Goal: Task Accomplishment & Management: Use online tool/utility

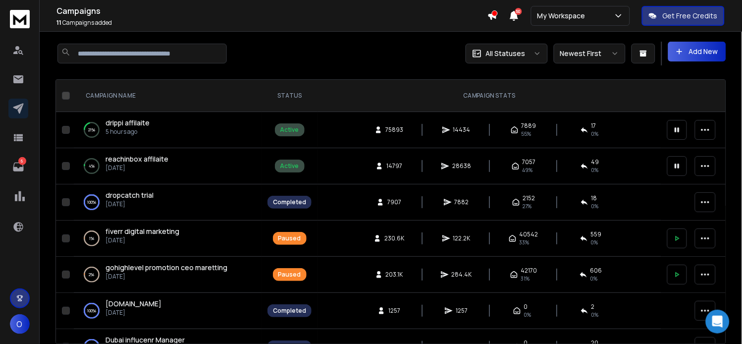
click at [121, 157] on span "reachinbox affilaite" at bounding box center [137, 158] width 63 height 9
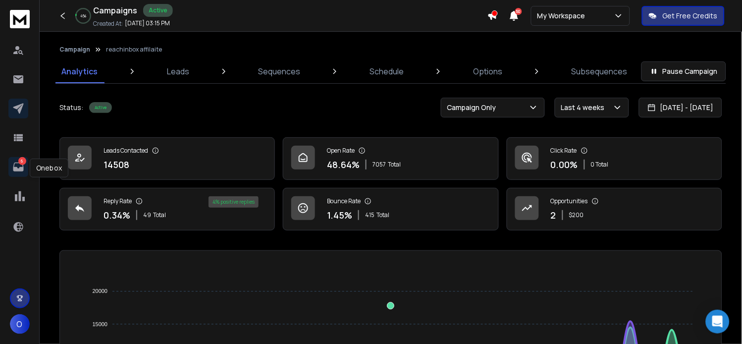
click at [19, 164] on p "6" at bounding box center [22, 161] width 8 height 8
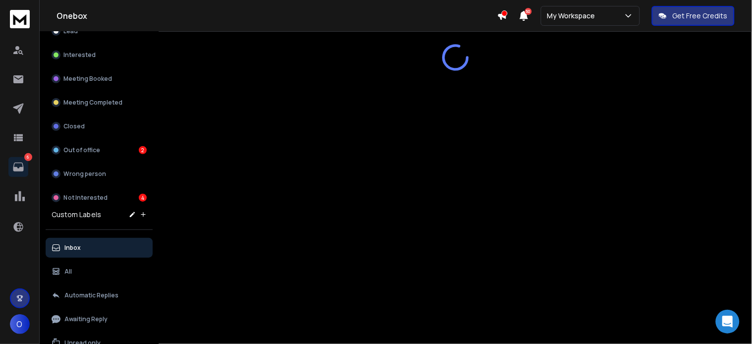
scroll to position [93, 0]
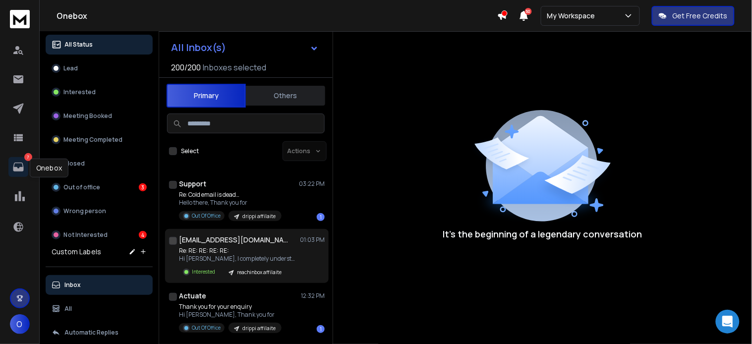
click at [222, 237] on h1 "[EMAIL_ADDRESS][DOMAIN_NAME]" at bounding box center [233, 240] width 109 height 10
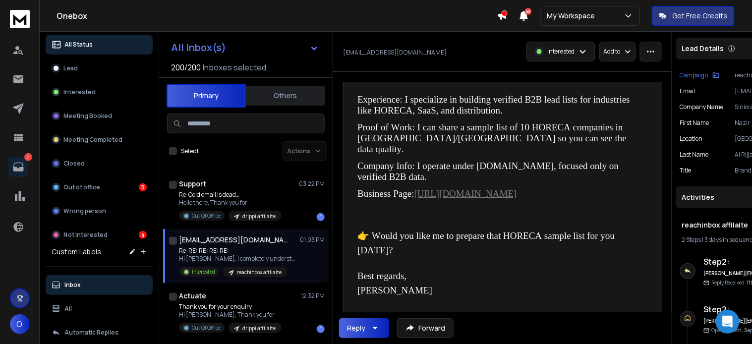
scroll to position [165, 0]
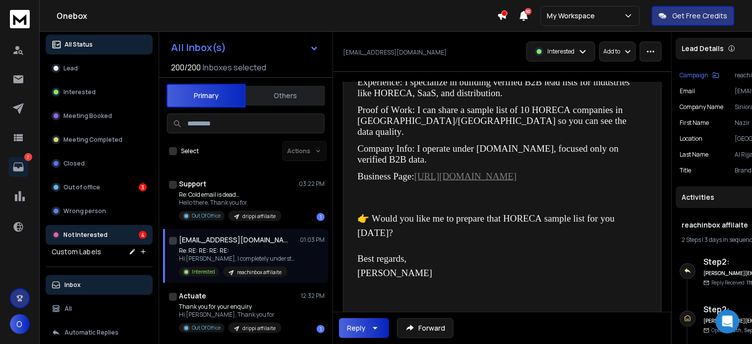
click at [73, 231] on p "Not Interested" at bounding box center [85, 235] width 44 height 8
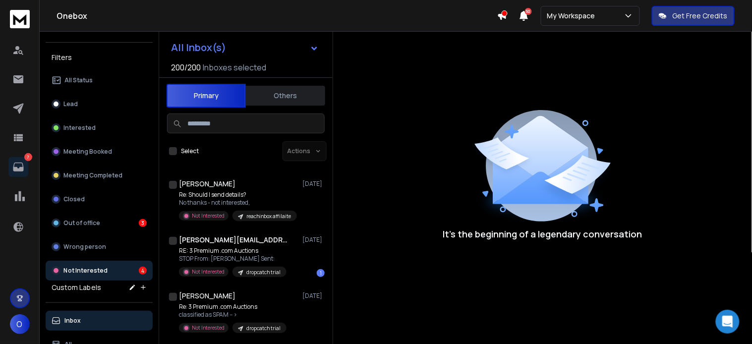
scroll to position [38, 0]
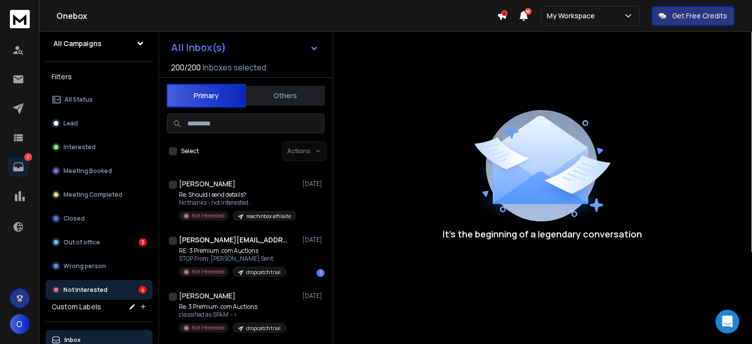
click at [73, 230] on div "All Status Lead Interested Meeting Booked Meeting Completed Closed Out of offic…" at bounding box center [99, 195] width 107 height 210
click at [80, 234] on button "Out of office 3" at bounding box center [99, 242] width 107 height 20
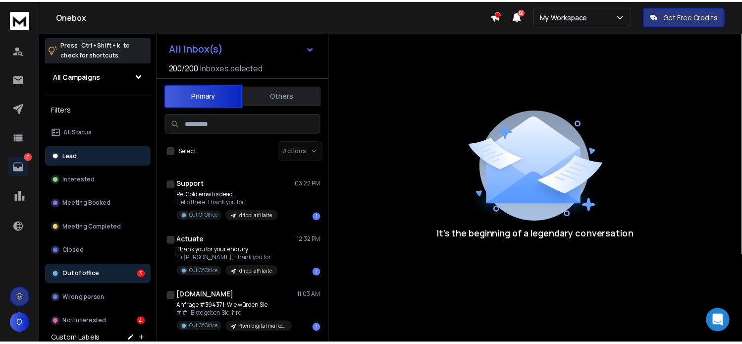
scroll to position [0, 0]
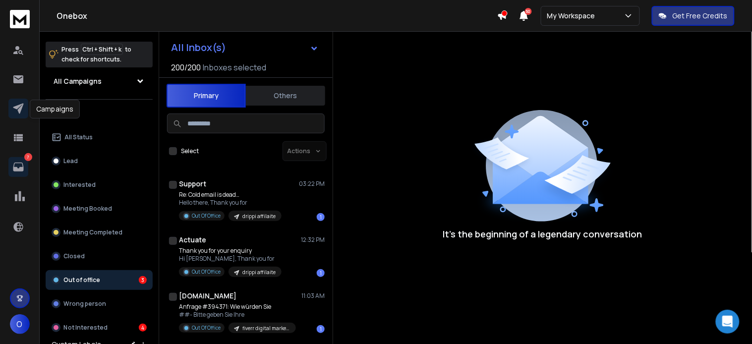
click at [15, 109] on icon at bounding box center [18, 108] width 10 height 10
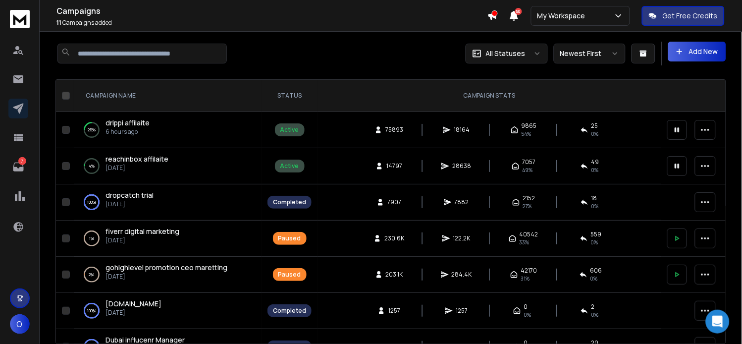
click at [127, 120] on span "drippi affilaite" at bounding box center [128, 122] width 44 height 9
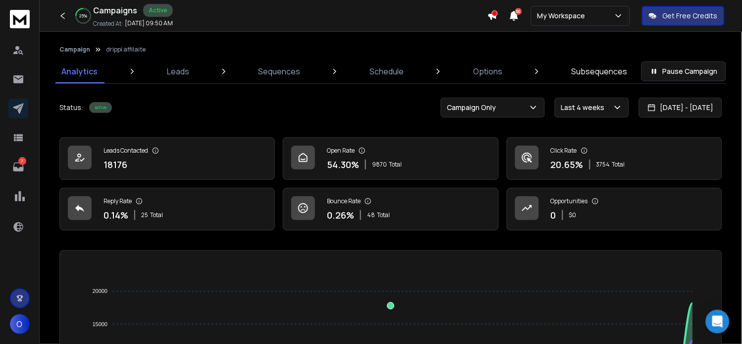
click at [598, 75] on p "Subsequences" at bounding box center [600, 71] width 56 height 12
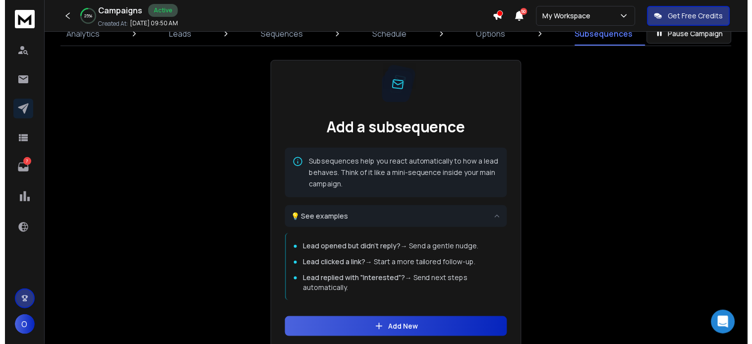
scroll to position [57, 0]
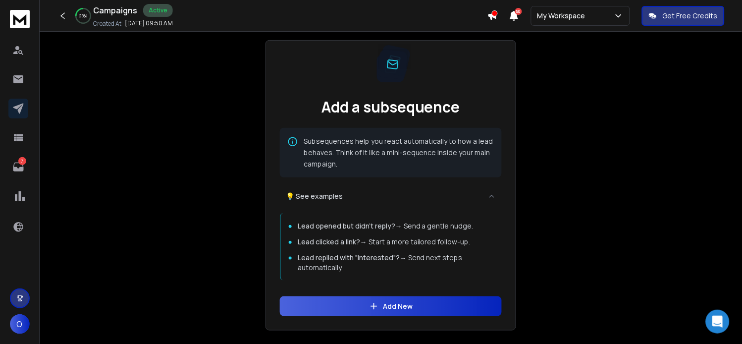
click at [396, 305] on button "Add New" at bounding box center [391, 306] width 222 height 20
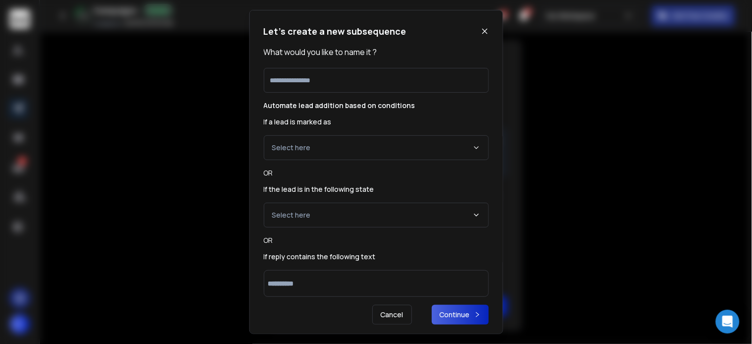
click at [380, 77] on input at bounding box center [376, 80] width 225 height 25
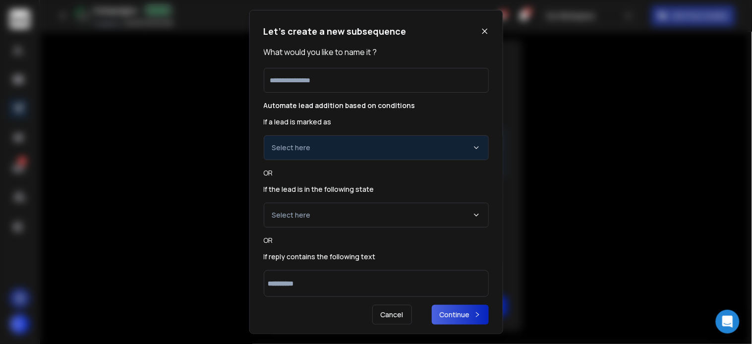
click at [476, 144] on icon "button" at bounding box center [476, 148] width 8 height 8
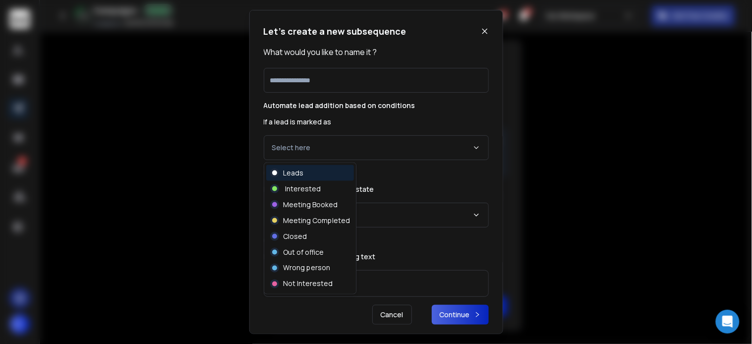
click at [411, 82] on input at bounding box center [376, 80] width 225 height 25
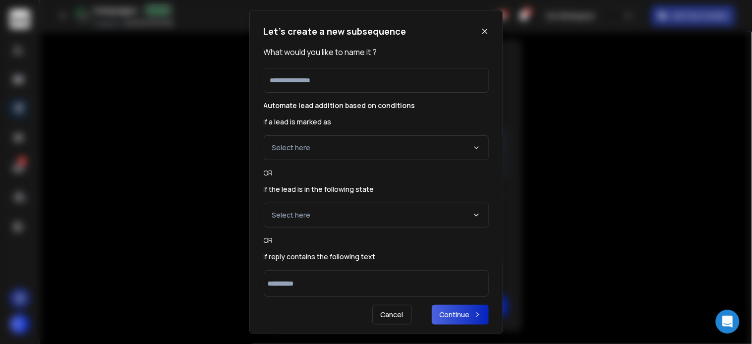
click at [558, 137] on div "Let’s create a new subsequence What would you like to name it ? Automate lead a…" at bounding box center [376, 172] width 752 height 344
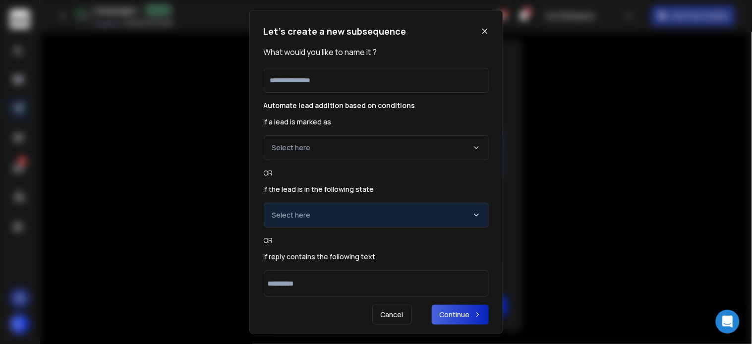
click at [418, 217] on button "Select here" at bounding box center [376, 215] width 225 height 25
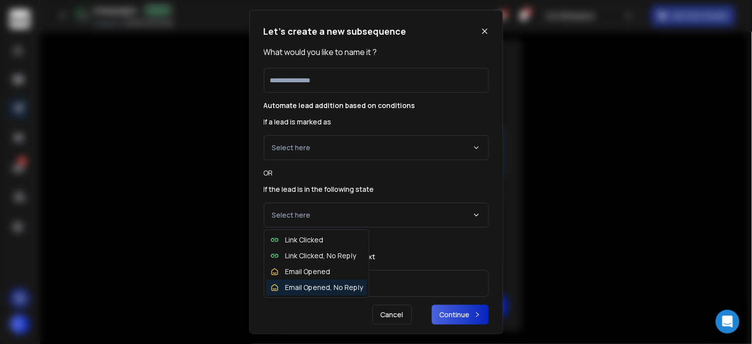
click at [333, 285] on div "Email Opened, No Reply" at bounding box center [316, 287] width 93 height 10
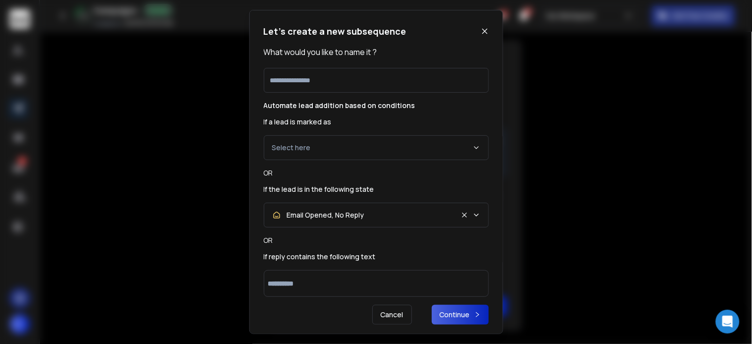
click at [326, 292] on div at bounding box center [376, 283] width 225 height 27
click at [328, 281] on input at bounding box center [376, 284] width 216 height 18
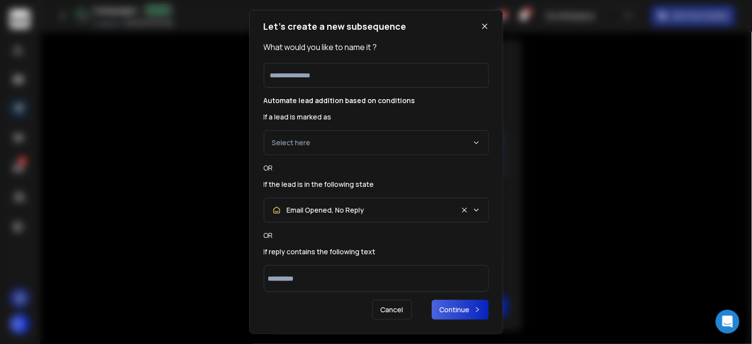
scroll to position [14, 0]
click at [330, 270] on input at bounding box center [376, 279] width 216 height 18
drag, startPoint x: 316, startPoint y: 281, endPoint x: 367, endPoint y: 281, distance: 50.6
click at [367, 281] on div at bounding box center [376, 278] width 225 height 27
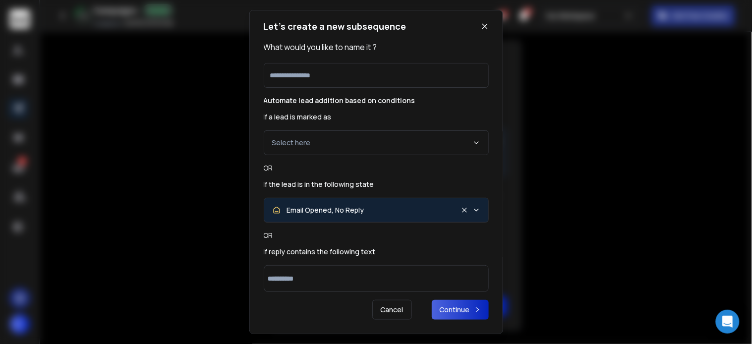
click at [363, 205] on div "Email Opened, No Reply" at bounding box center [318, 210] width 92 height 10
